Goal: Navigation & Orientation: Find specific page/section

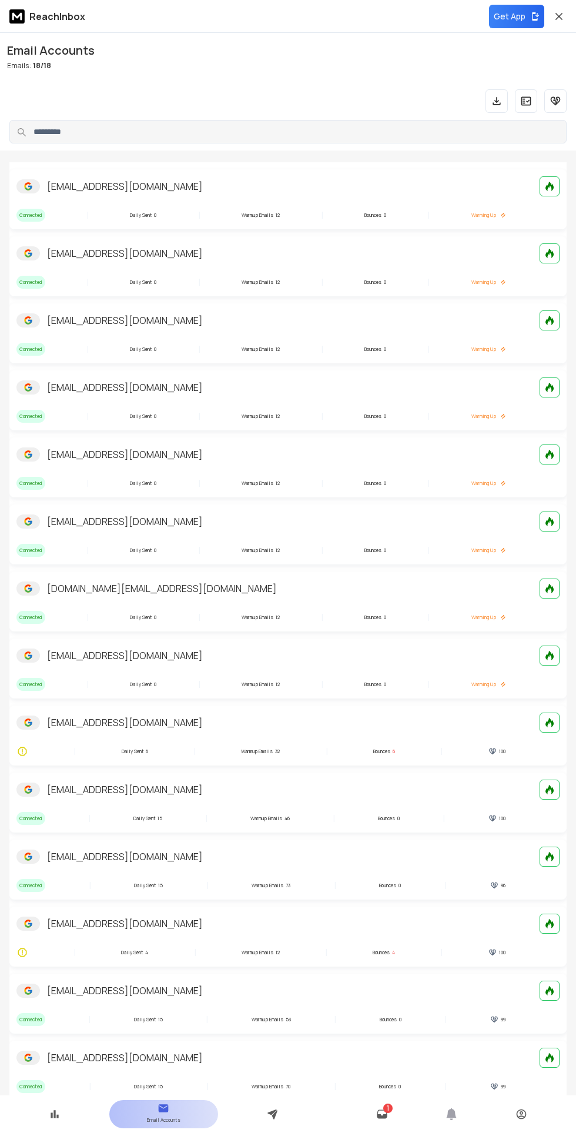
scroll to position [23, 0]
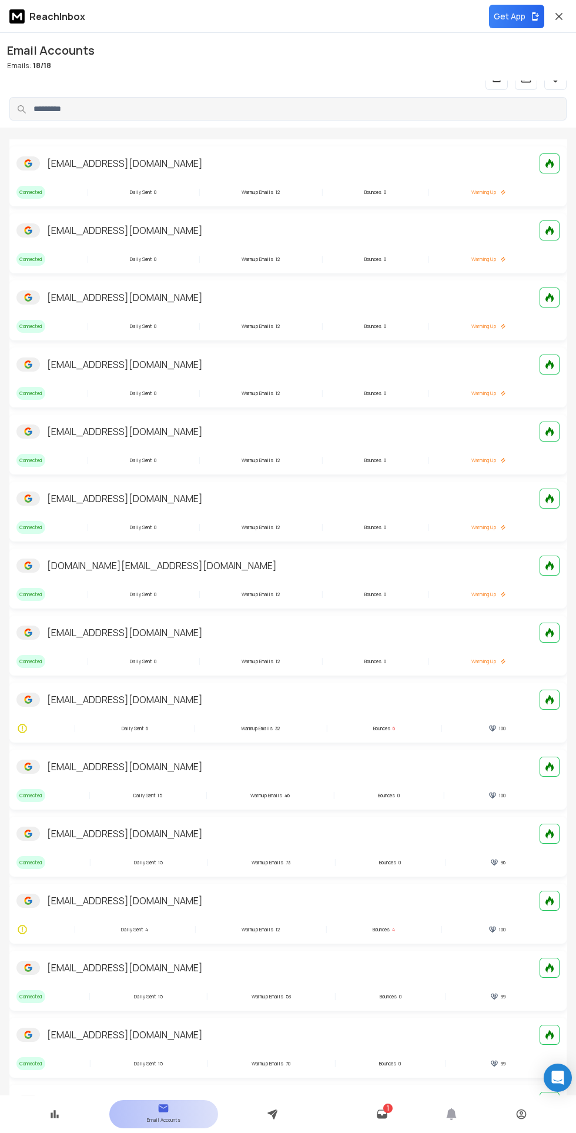
click at [275, 1130] on div "Email Accounts 1" at bounding box center [288, 1114] width 576 height 38
click at [288, 1130] on div "Email Accounts 1" at bounding box center [288, 1114] width 576 height 38
click at [302, 1121] on div at bounding box center [272, 1114] width 109 height 28
click at [288, 1130] on div "Email Accounts 1" at bounding box center [288, 1114] width 576 height 38
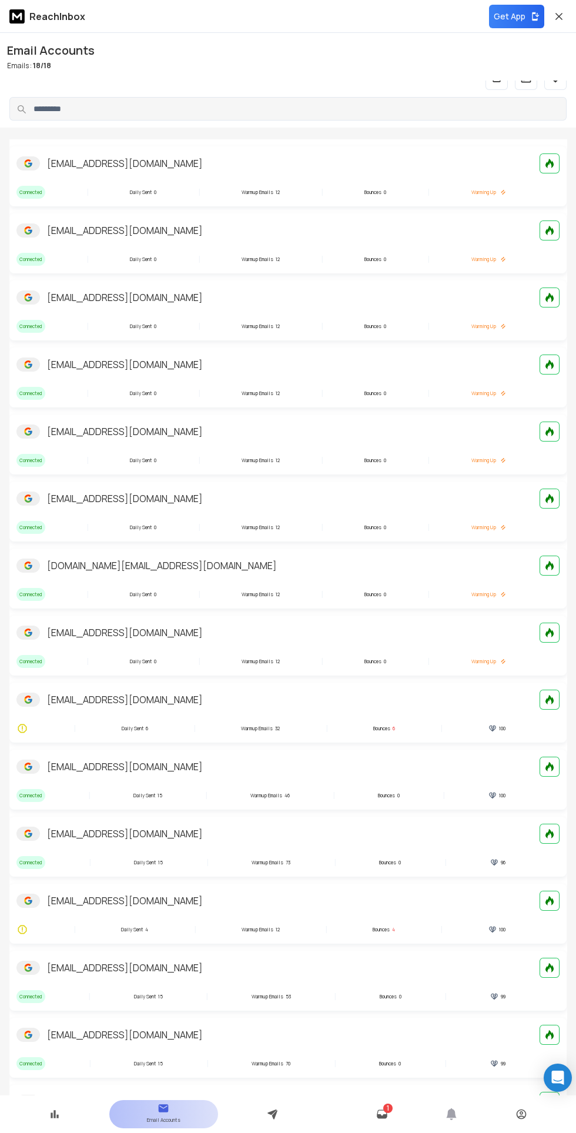
click at [277, 1114] on icon at bounding box center [273, 1114] width 12 height 12
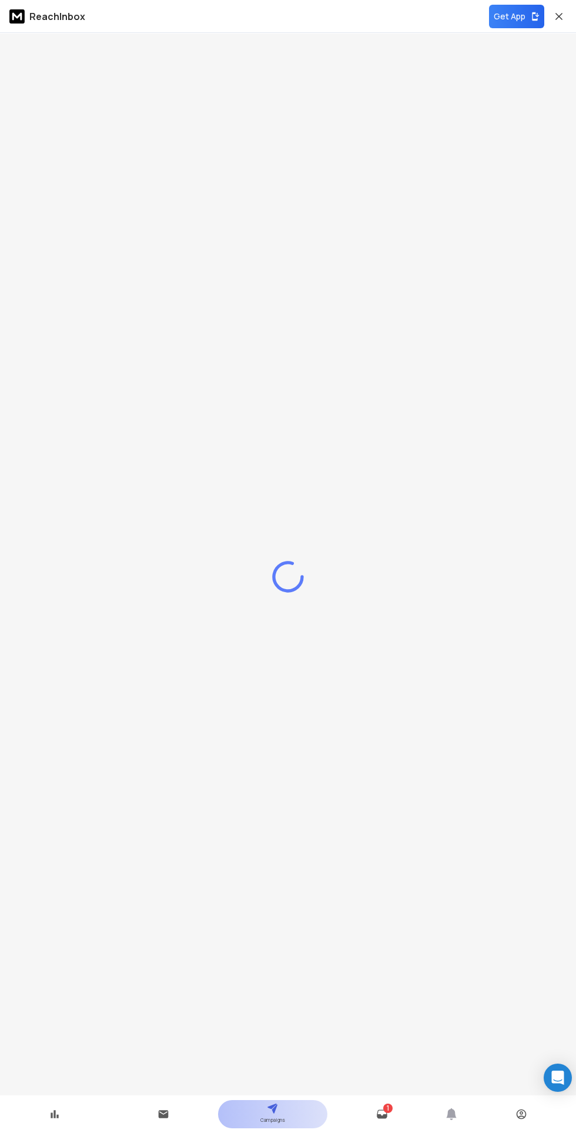
click at [301, 1119] on div "Campaigns" at bounding box center [272, 1114] width 109 height 28
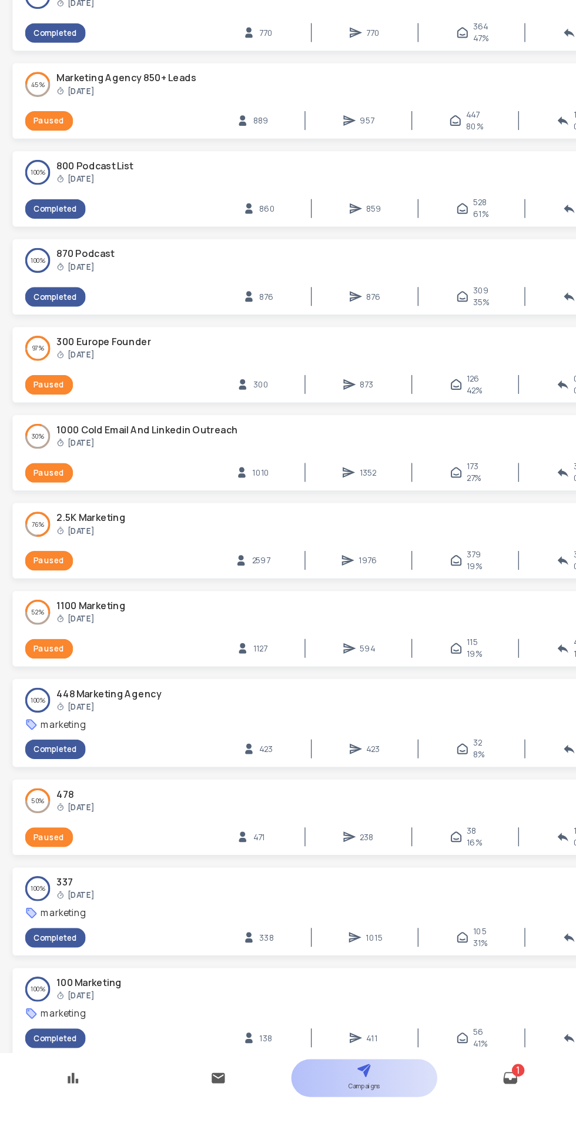
scroll to position [186, 0]
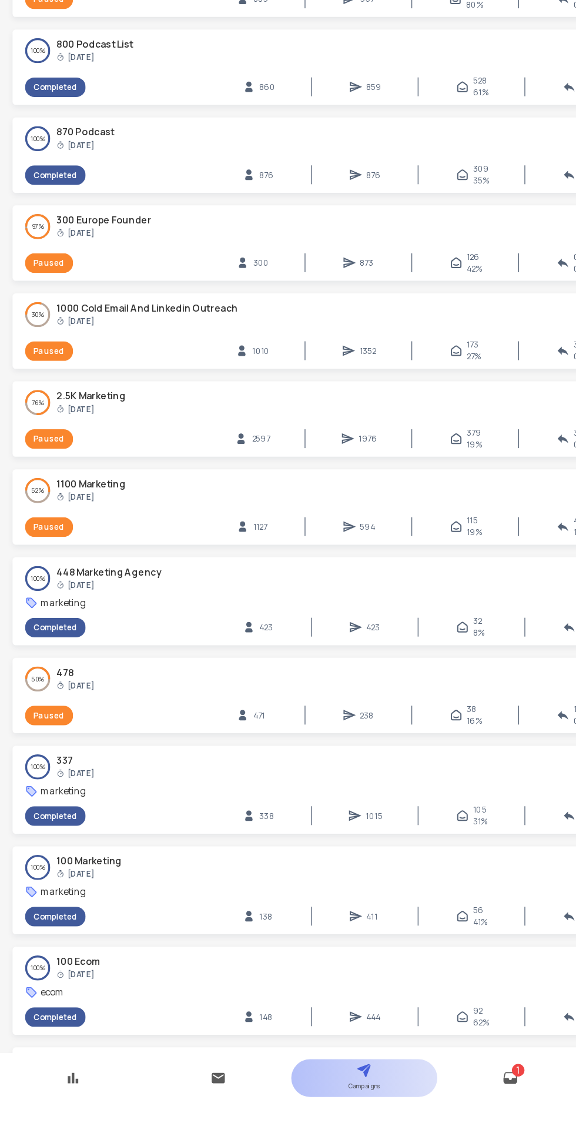
click at [387, 1113] on span "1" at bounding box center [388, 1107] width 2 height 9
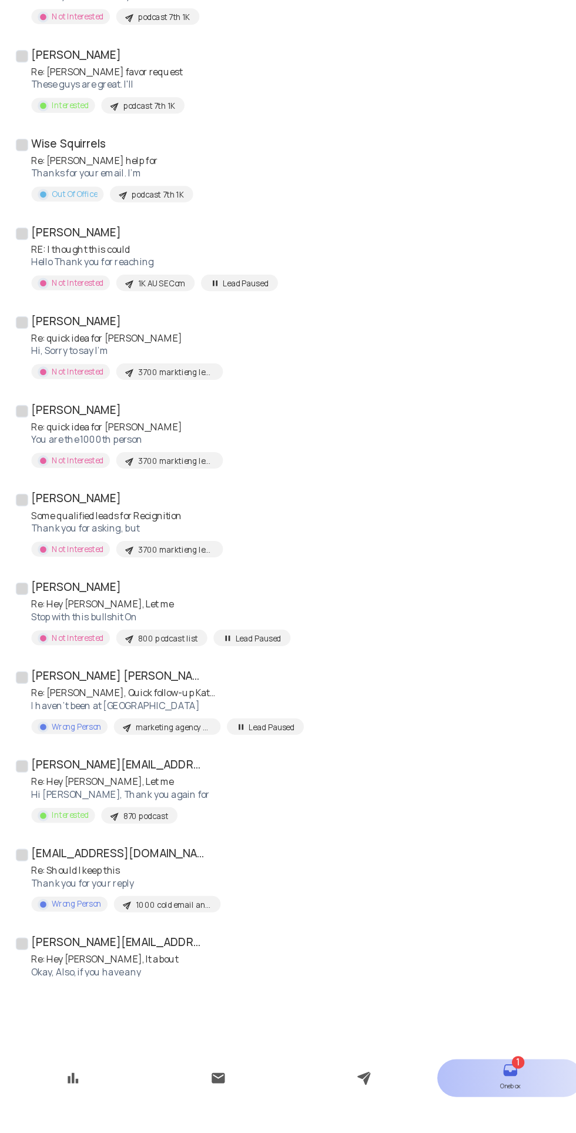
scroll to position [22, 0]
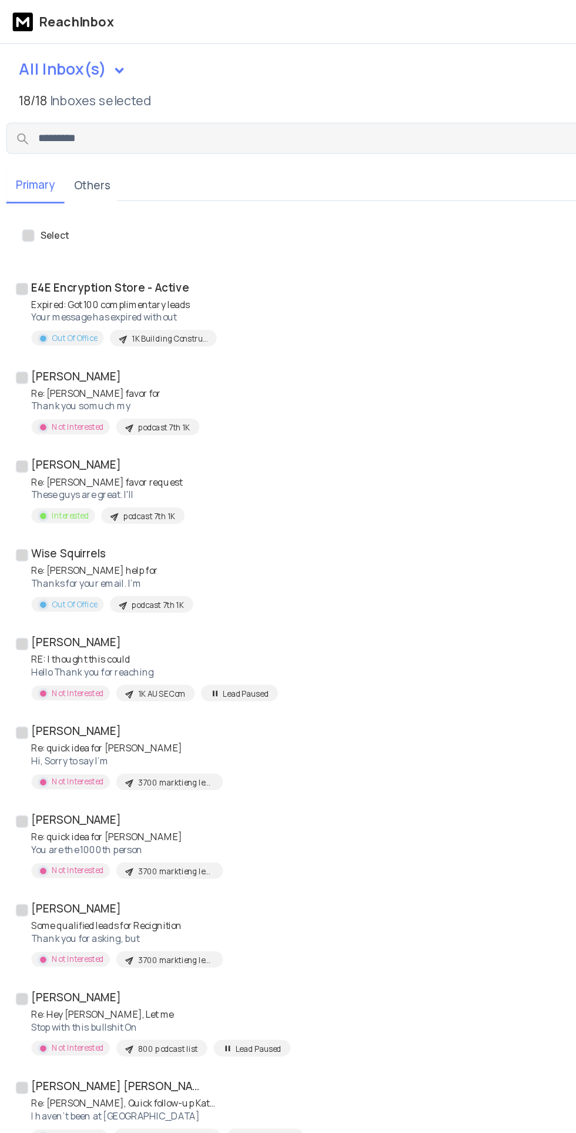
click at [203, 209] on div "E4E Encryption Store - Active 12:50 PM" at bounding box center [295, 215] width 543 height 12
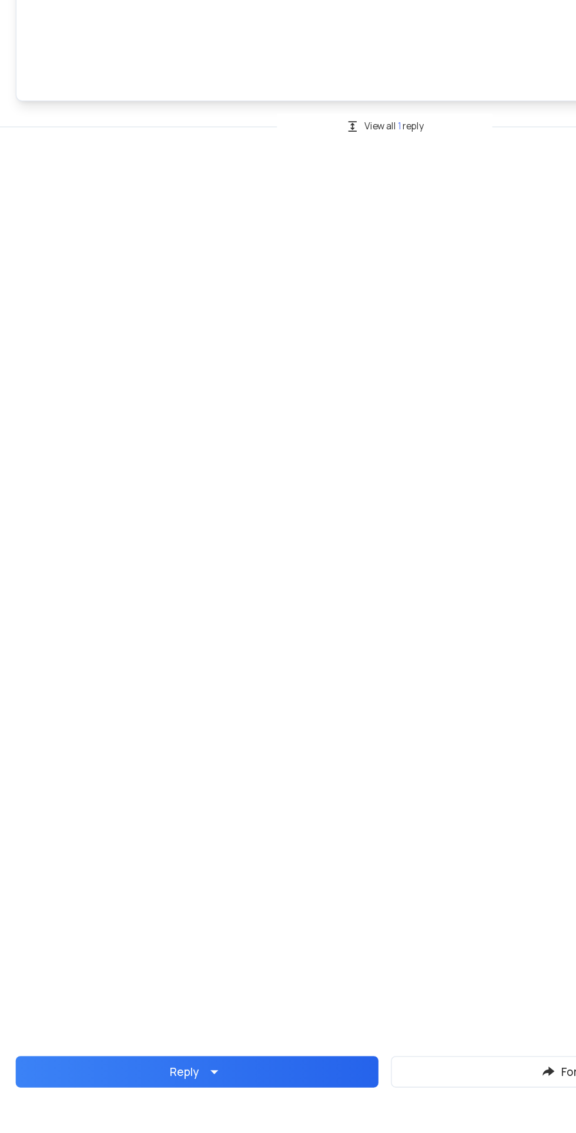
scroll to position [45, 0]
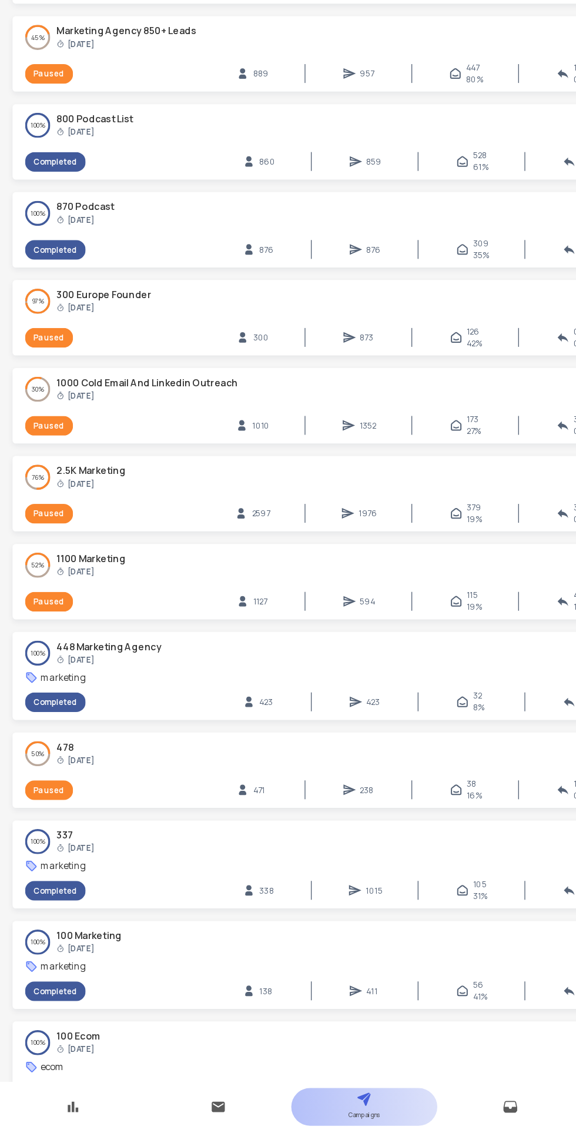
scroll to position [156, 0]
